Goal: Submit feedback/report problem: Submit feedback/report problem

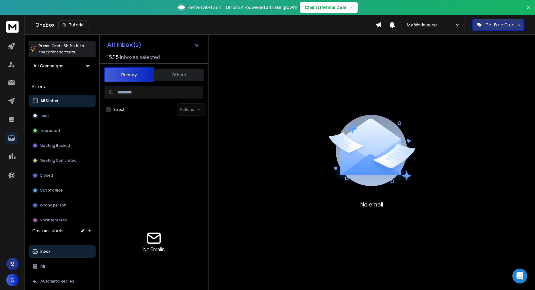
click at [179, 74] on button "Others" at bounding box center [179, 75] width 50 height 14
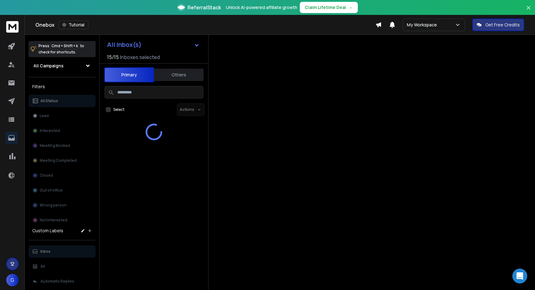
click at [133, 75] on button "Primary" at bounding box center [129, 74] width 50 height 15
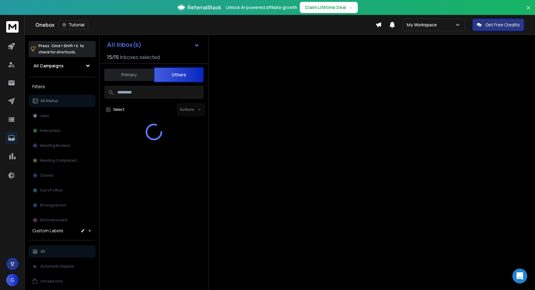
click at [168, 75] on button "Others" at bounding box center [179, 74] width 50 height 15
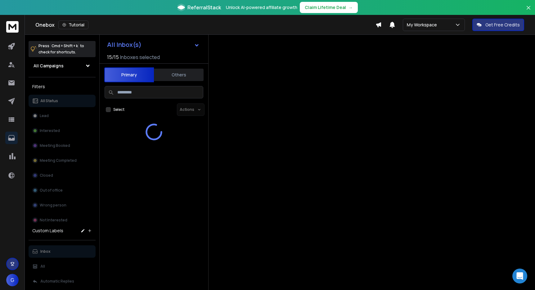
click at [132, 76] on button "Primary" at bounding box center [129, 74] width 50 height 15
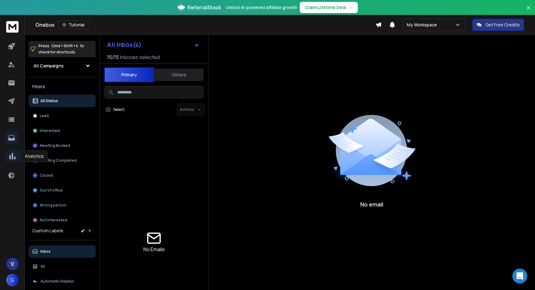
click at [12, 160] on icon at bounding box center [12, 155] width 9 height 9
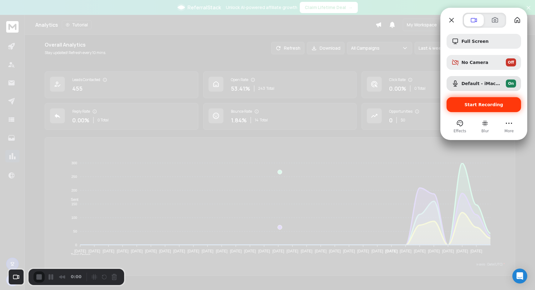
click at [485, 107] on span "Start Recording" at bounding box center [483, 104] width 39 height 5
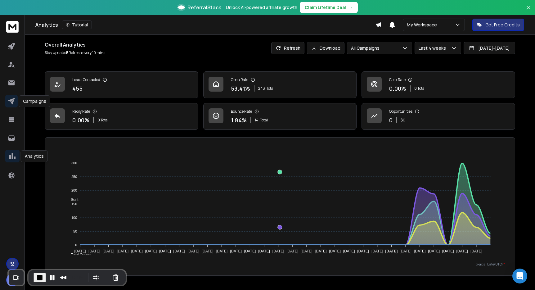
click at [13, 102] on icon at bounding box center [11, 100] width 7 height 7
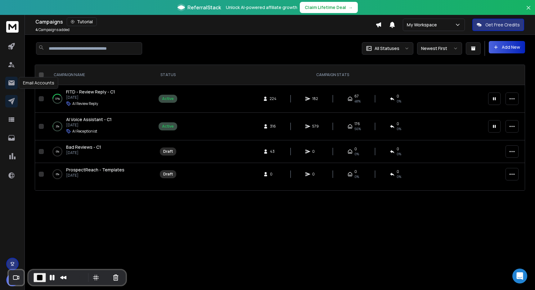
scroll to position [1, 0]
click at [97, 92] on span "FITD - Review Reply - C1" at bounding box center [90, 91] width 49 height 6
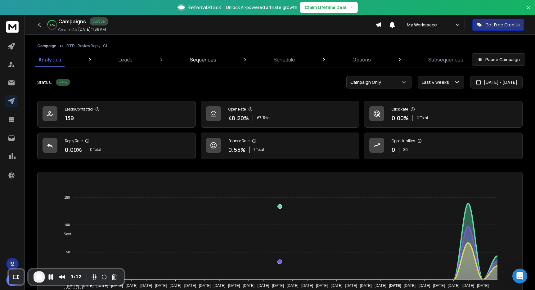
click at [212, 58] on p "Sequences" at bounding box center [203, 59] width 26 height 7
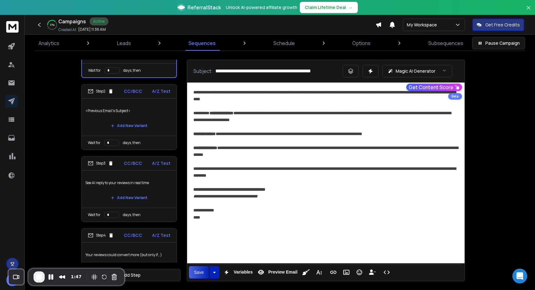
scroll to position [50, 0]
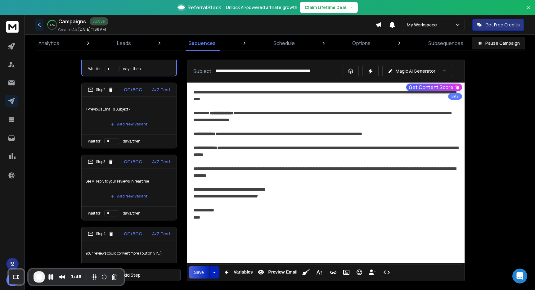
click at [37, 25] on icon at bounding box center [40, 25] width 6 height 6
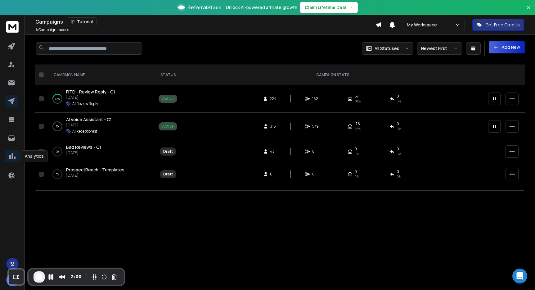
click at [14, 158] on icon at bounding box center [12, 156] width 6 height 6
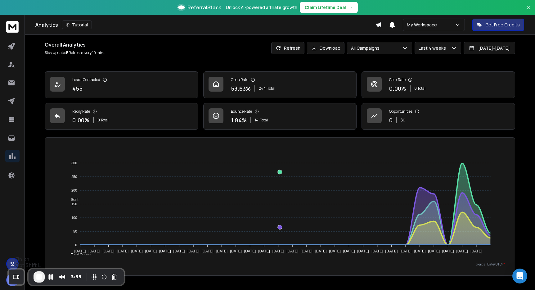
click at [40, 278] on span "End Recording" at bounding box center [38, 276] width 7 height 7
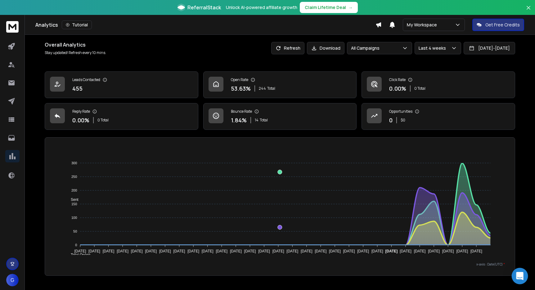
click at [518, 279] on icon "Open Intercom Messenger" at bounding box center [520, 276] width 8 height 8
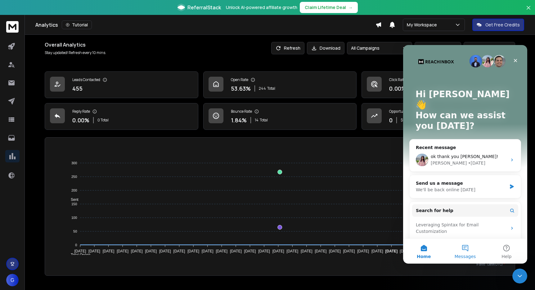
click at [465, 245] on button "Messages" at bounding box center [464, 251] width 41 height 25
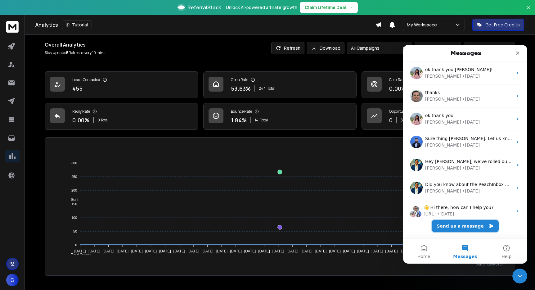
click at [465, 228] on button "Send us a message" at bounding box center [464, 226] width 67 height 12
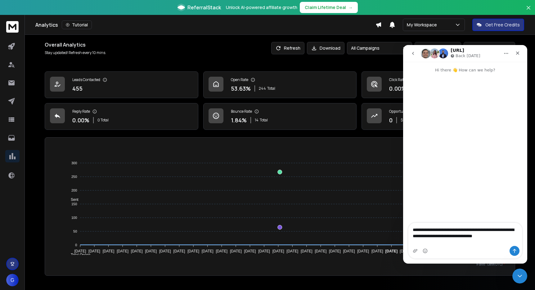
type textarea "**********"
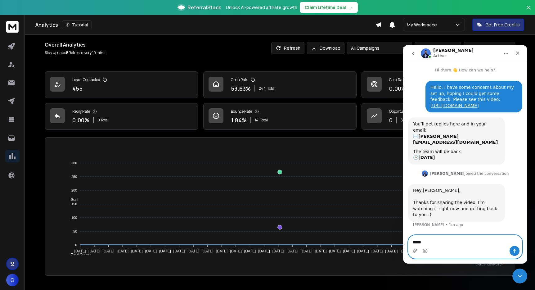
type textarea "******"
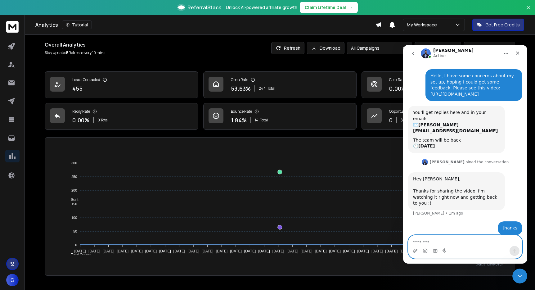
scroll to position [12, 0]
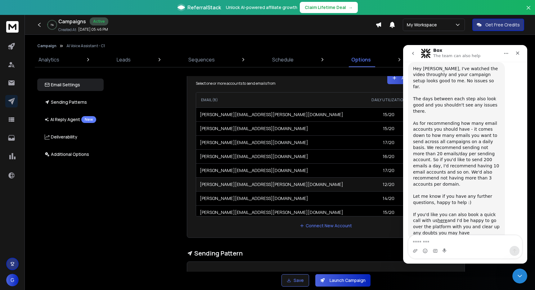
scroll to position [3, 0]
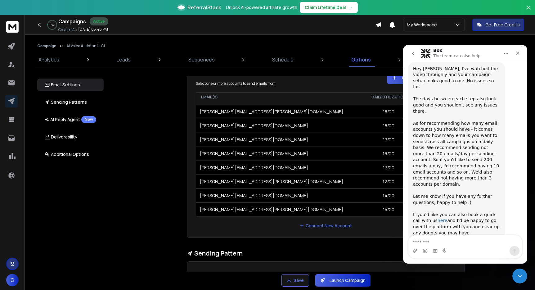
click at [437, 218] on link "here" at bounding box center [442, 220] width 10 height 5
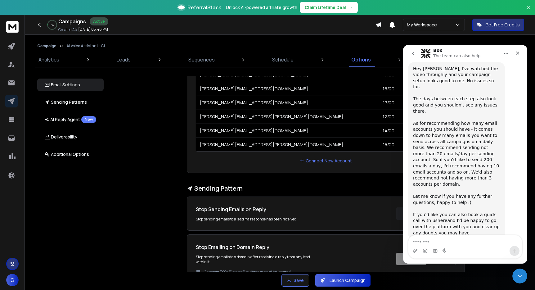
scroll to position [95, 0]
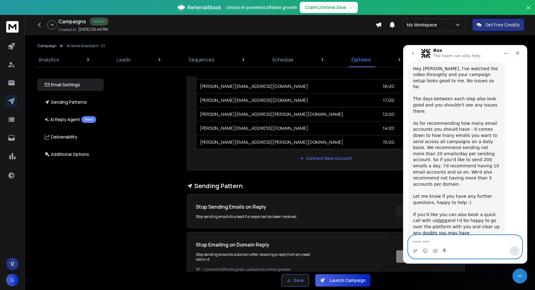
click at [435, 239] on textarea "Message…" at bounding box center [465, 240] width 114 height 11
type textarea "*"
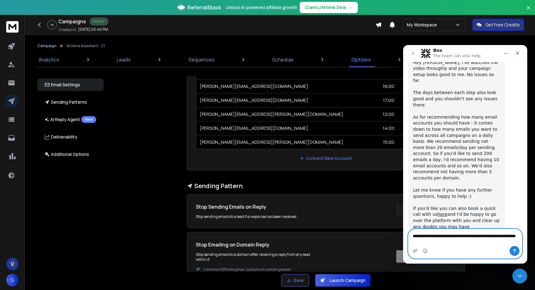
type textarea "**********"
